Goal: Task Accomplishment & Management: Use online tool/utility

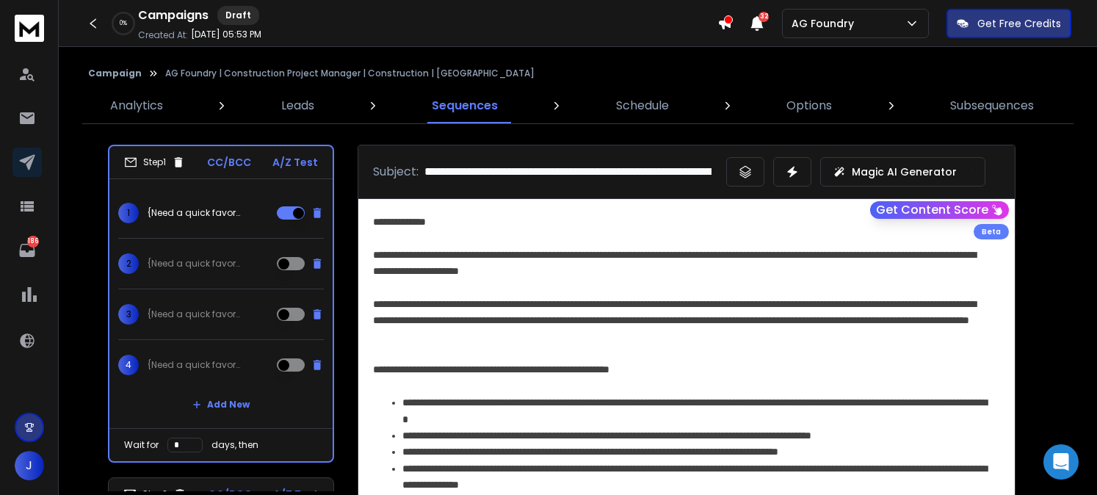
scroll to position [64, 0]
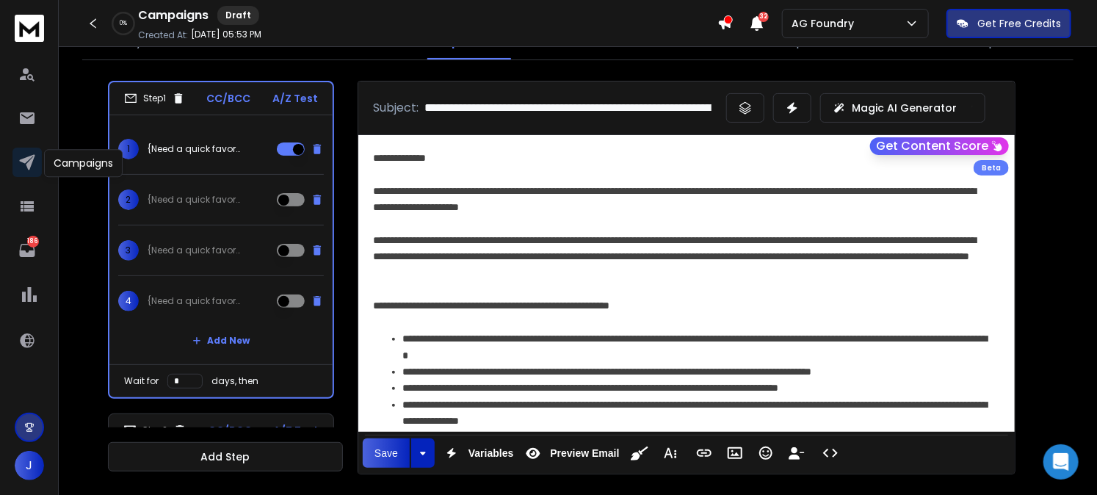
click at [22, 165] on icon at bounding box center [27, 162] width 18 height 18
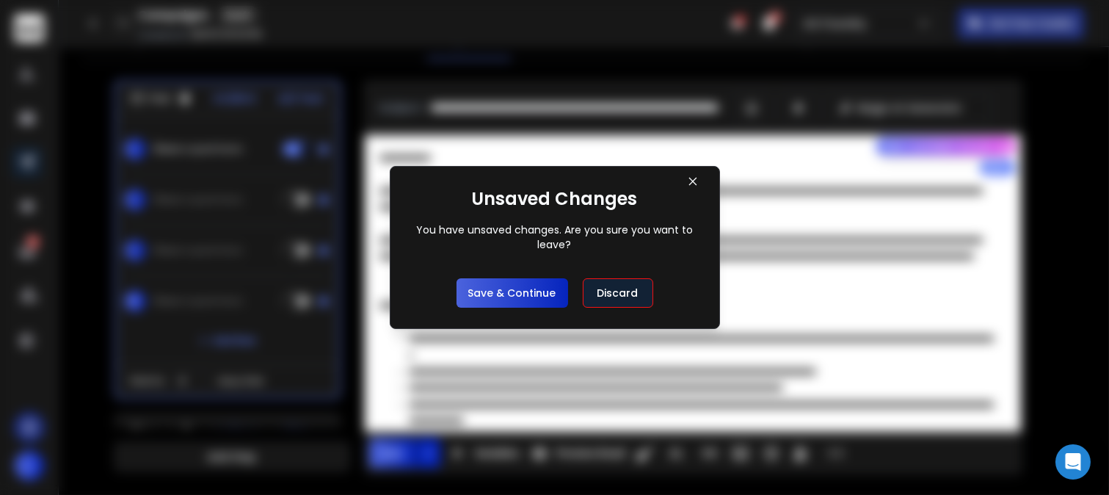
click at [546, 290] on button "Save & Continue" at bounding box center [513, 292] width 112 height 29
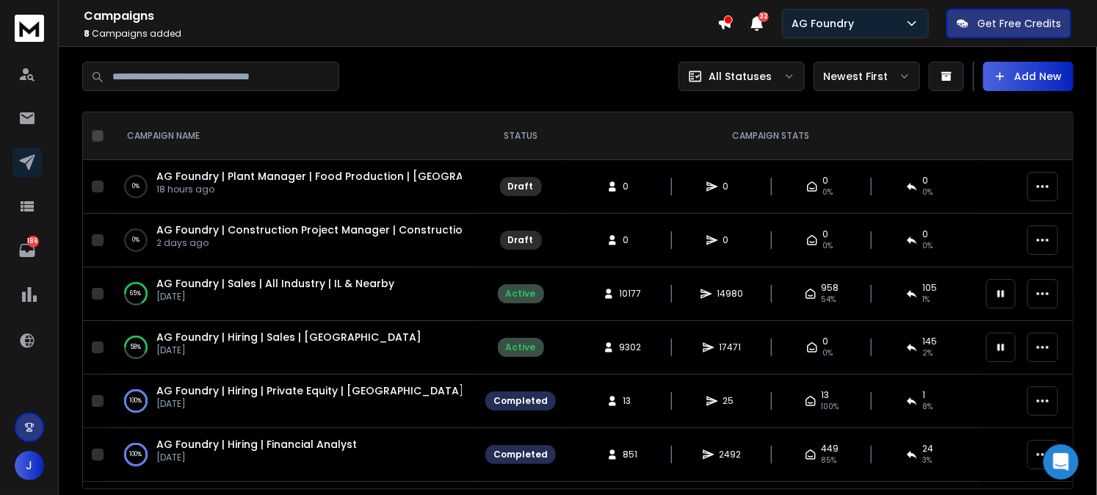
click at [832, 22] on p "AG Foundry" at bounding box center [825, 23] width 68 height 15
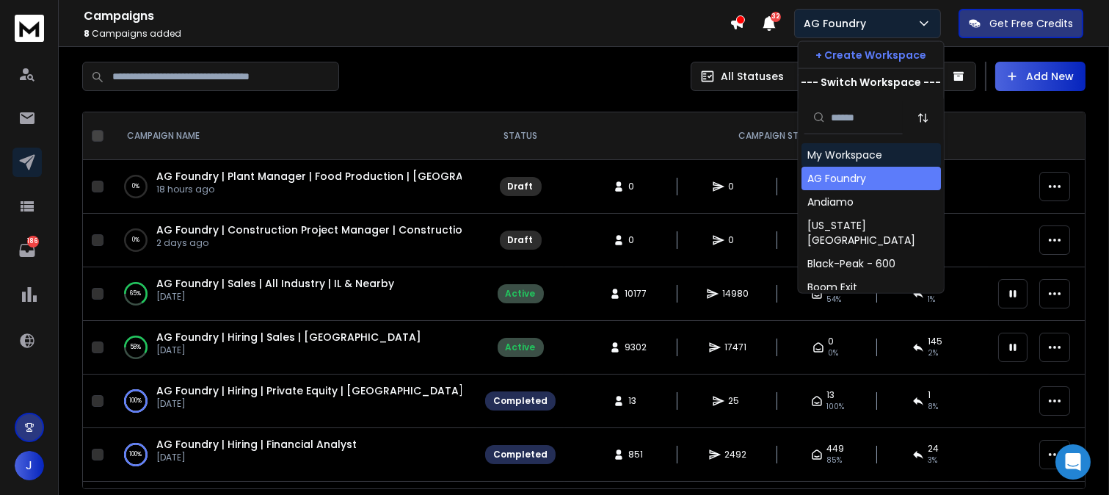
click at [900, 29] on div "AG Foundry" at bounding box center [868, 23] width 128 height 15
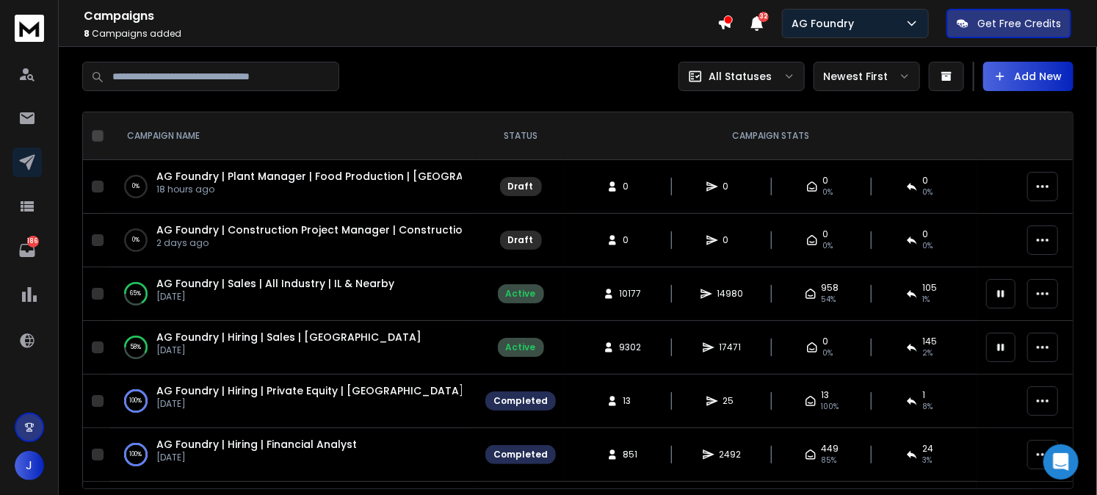
click at [903, 29] on div "AG Foundry" at bounding box center [855, 23] width 128 height 15
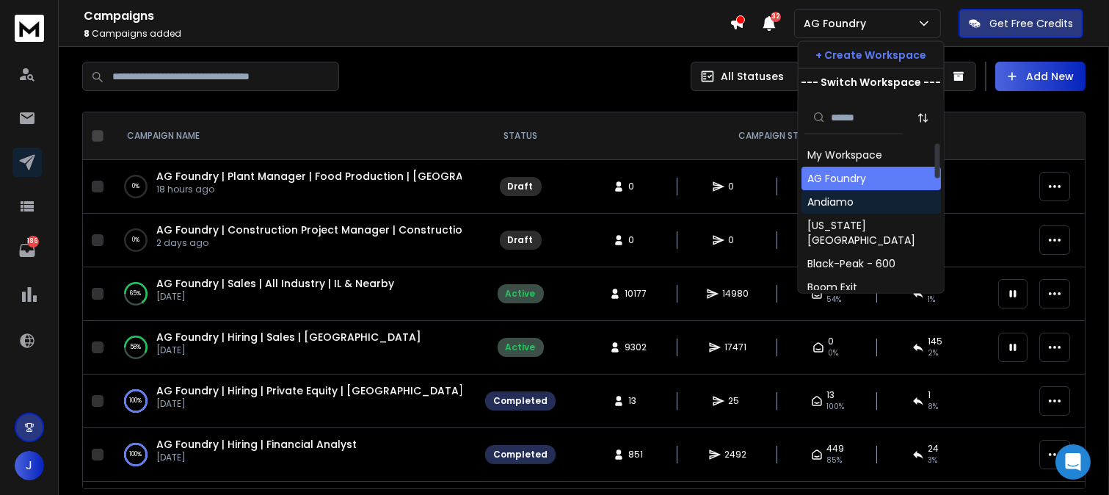
click at [840, 208] on div "Andiamo" at bounding box center [830, 202] width 46 height 15
